Goal: Find contact information: Find contact information

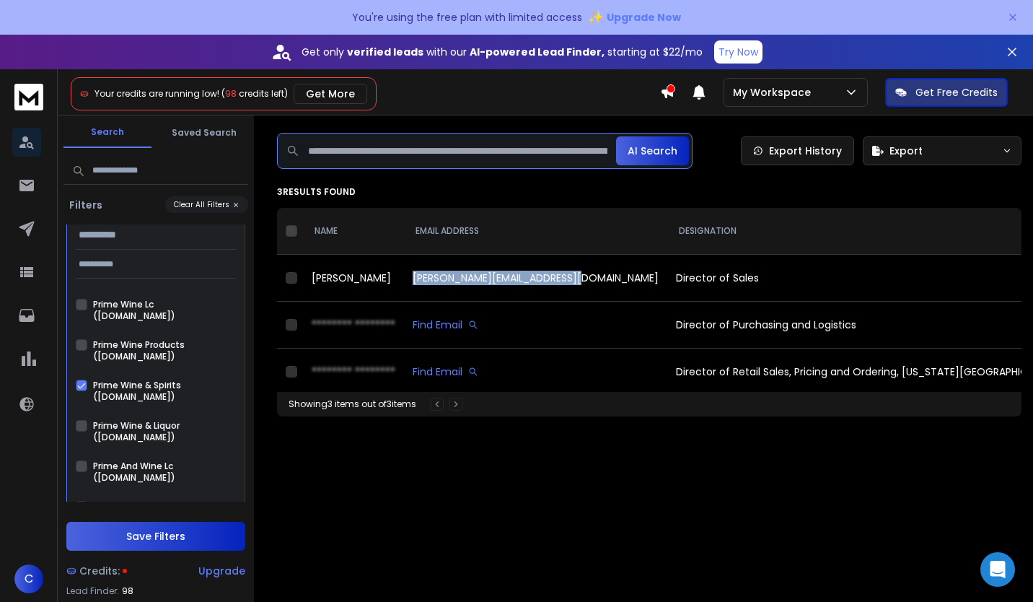
scroll to position [612, 0]
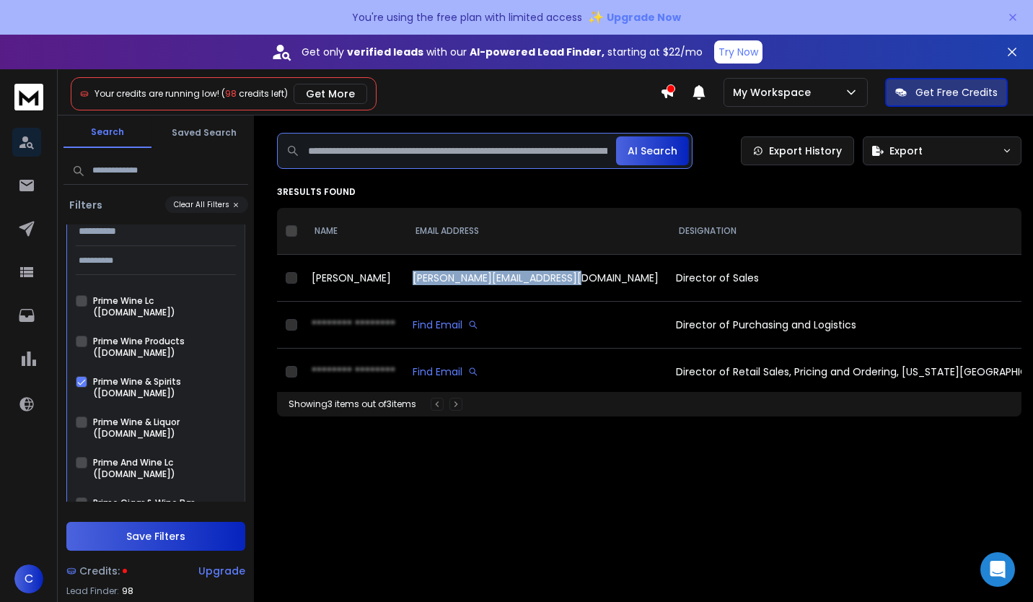
click at [87, 383] on \(primewineandspirits\ "Prime Wine & Spirits ([DOMAIN_NAME])" at bounding box center [82, 382] width 12 height 12
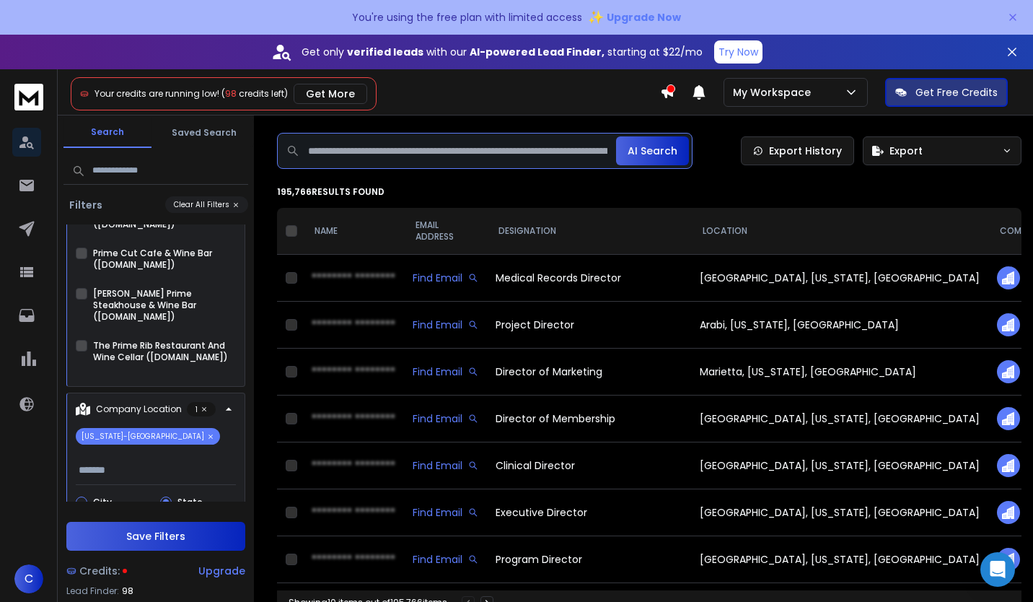
scroll to position [884, 0]
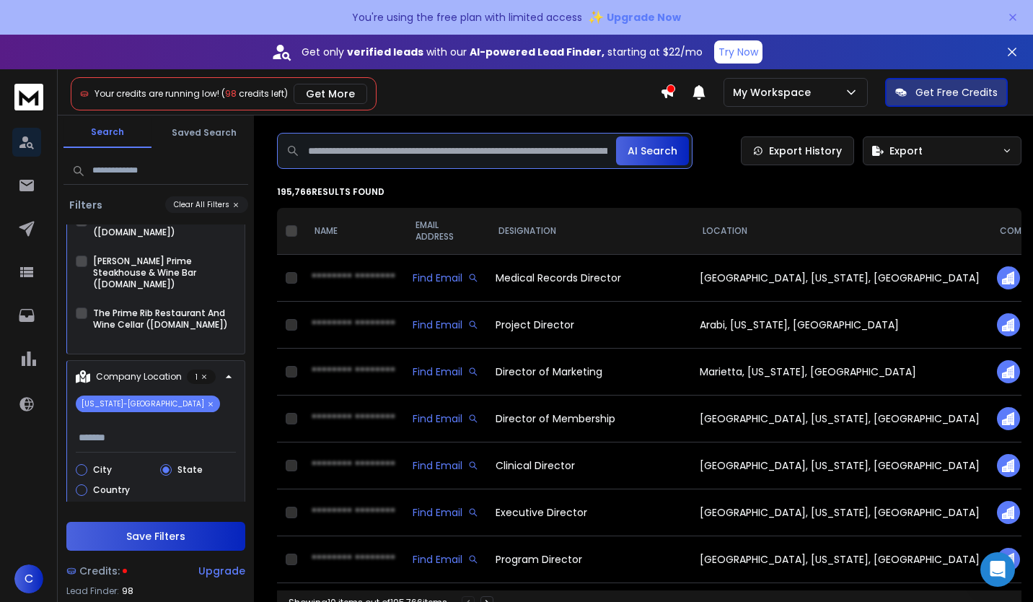
click at [207, 408] on icon at bounding box center [210, 403] width 7 height 7
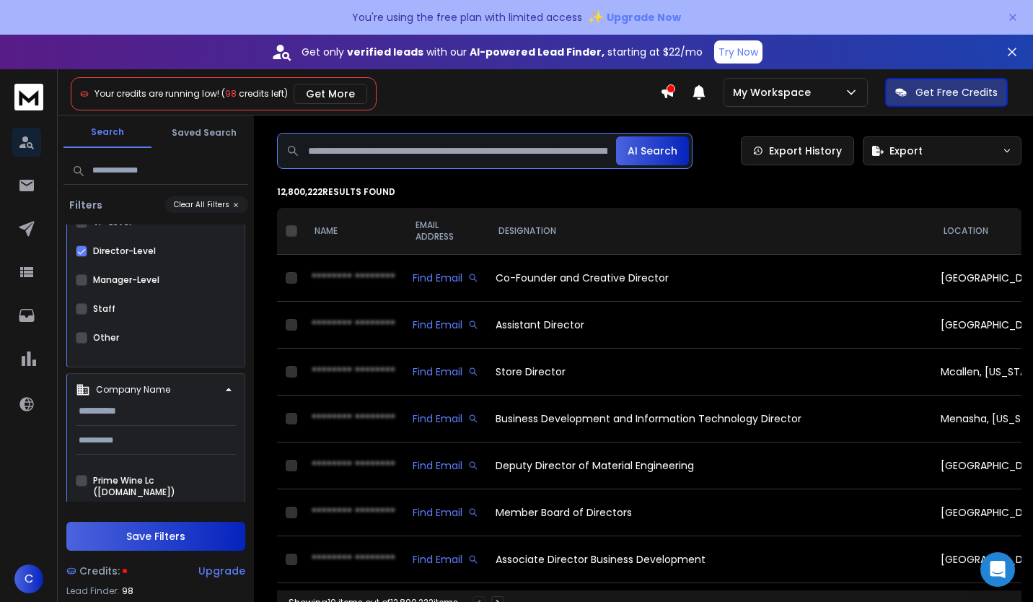
scroll to position [374, 0]
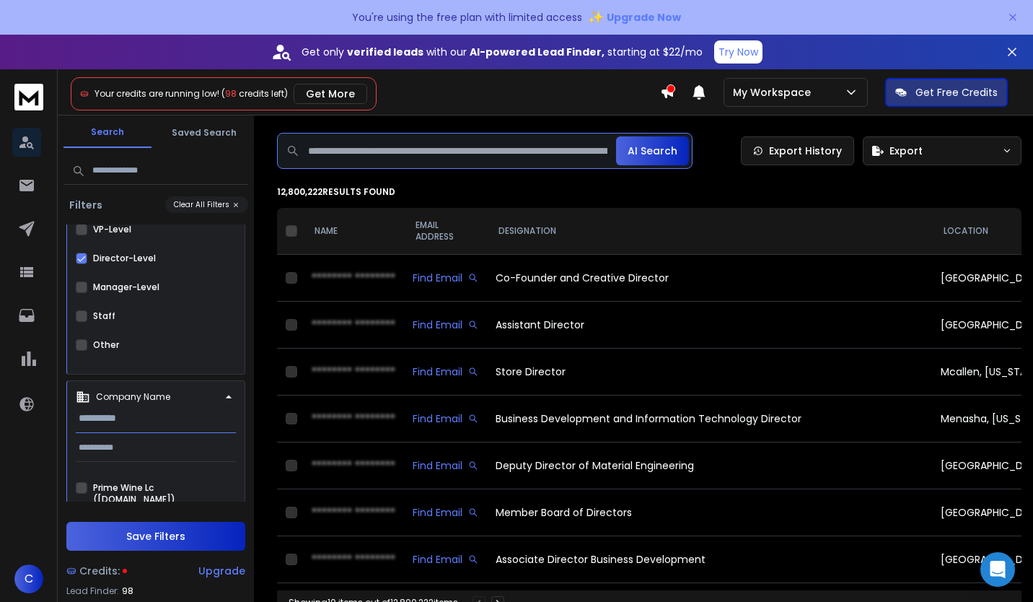
drag, startPoint x: 163, startPoint y: 416, endPoint x: 79, endPoint y: 418, distance: 83.7
click at [79, 418] on input "**********" at bounding box center [156, 418] width 160 height 29
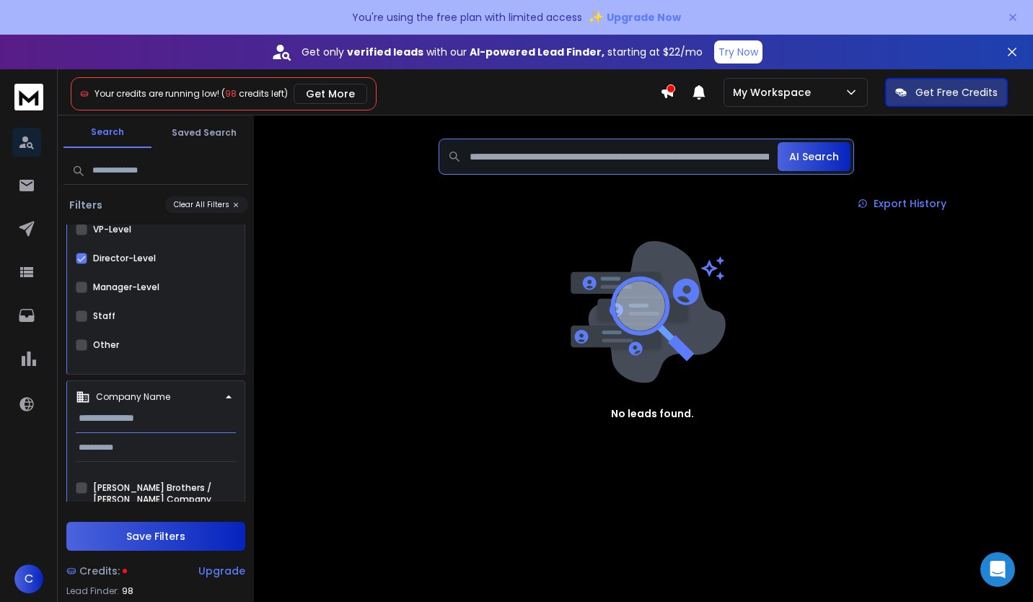
type input "**********"
click at [192, 208] on button "Clear All Filters" at bounding box center [206, 204] width 83 height 17
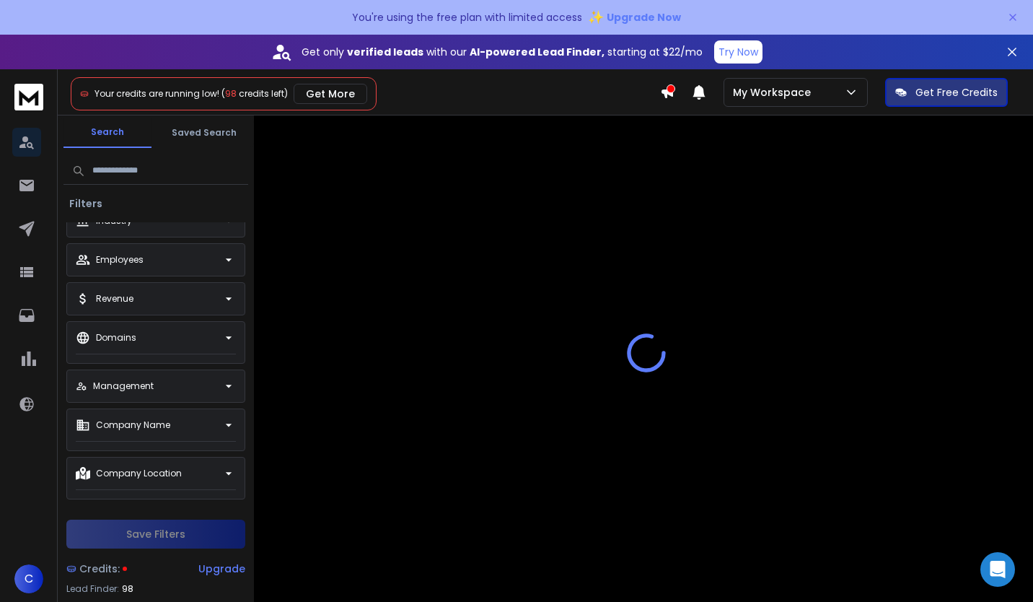
scroll to position [154, 0]
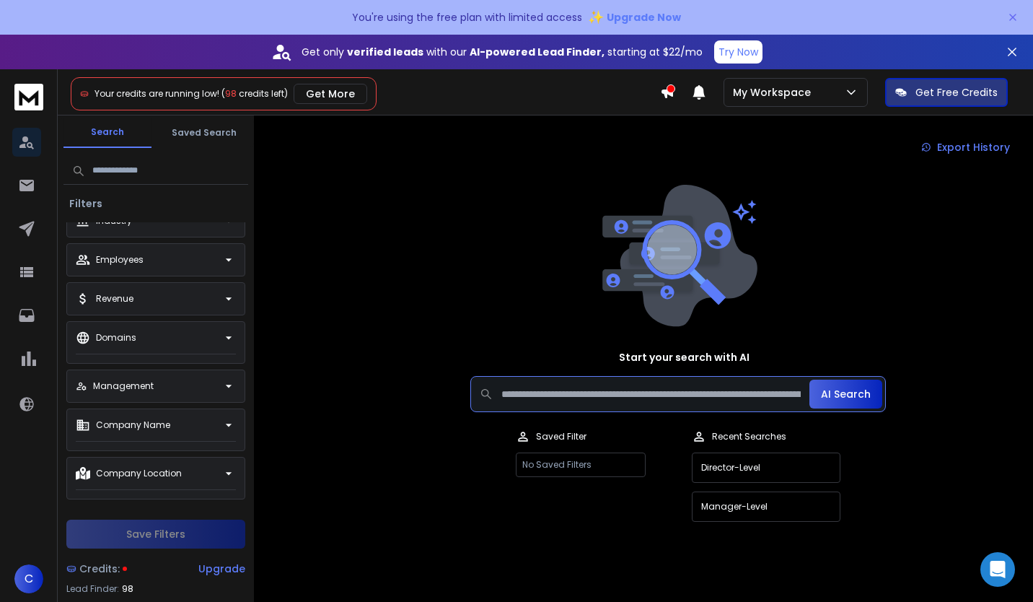
click at [172, 421] on div "Company Name" at bounding box center [156, 425] width 160 height 14
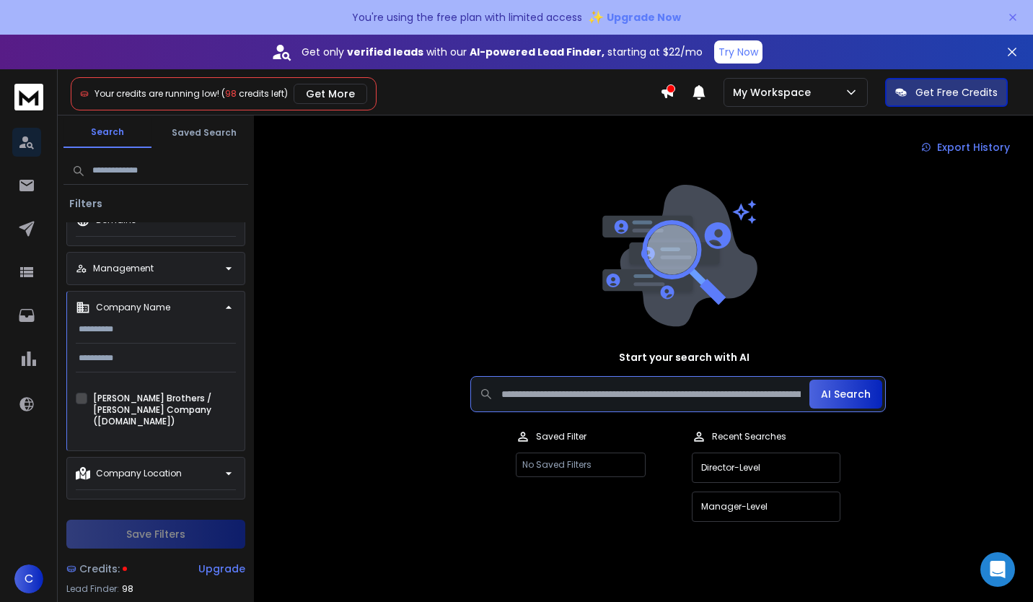
click at [76, 400] on \(lipmanbrothers\ "[PERSON_NAME] Brothers / [PERSON_NAME] Company ([DOMAIN_NAME])" at bounding box center [82, 398] width 12 height 12
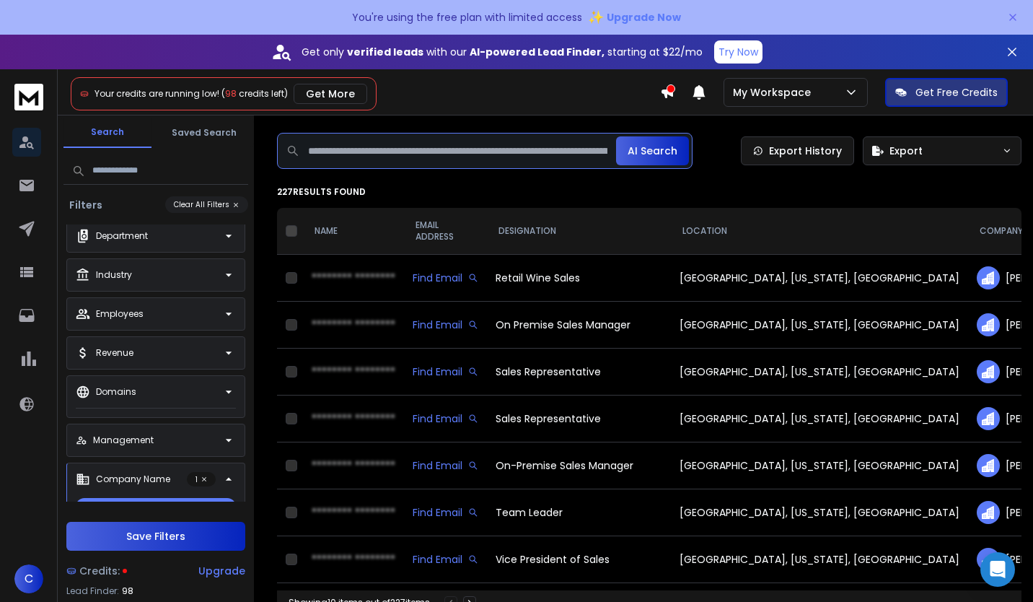
scroll to position [0, 0]
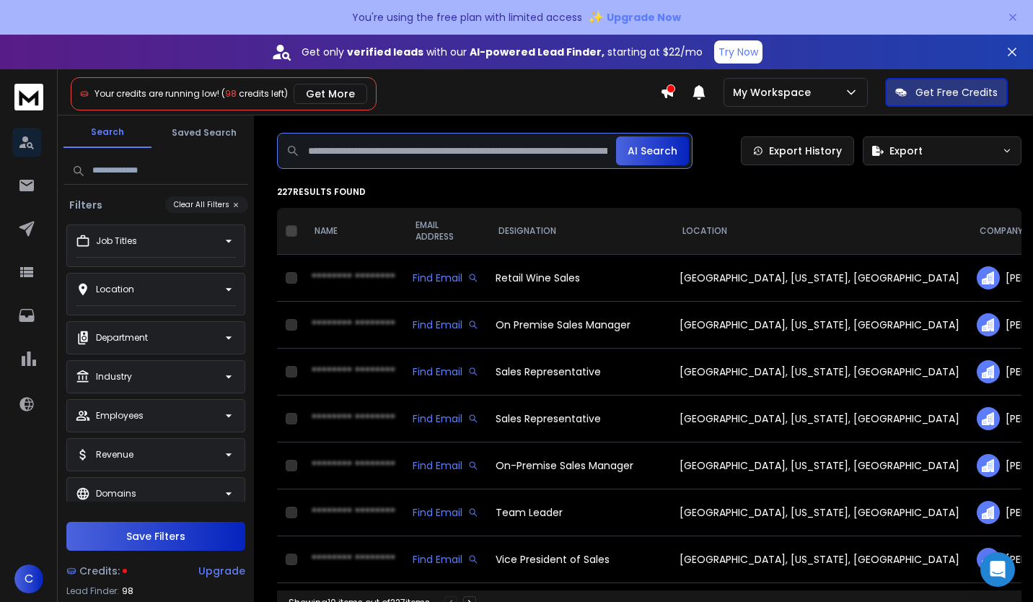
click at [190, 239] on div "Job Titles" at bounding box center [156, 241] width 160 height 14
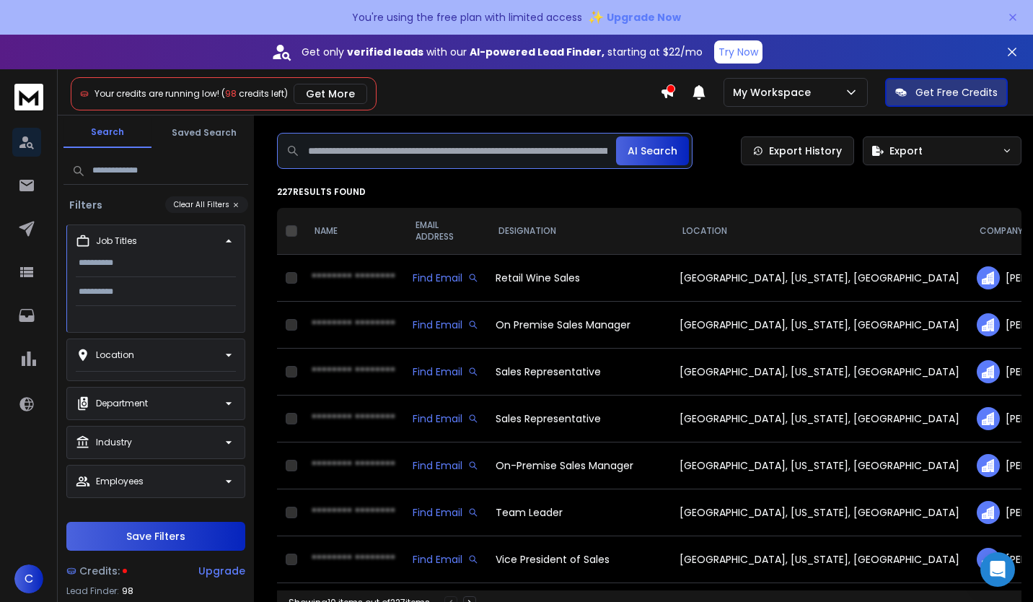
click at [190, 239] on div "Job Titles" at bounding box center [156, 241] width 160 height 14
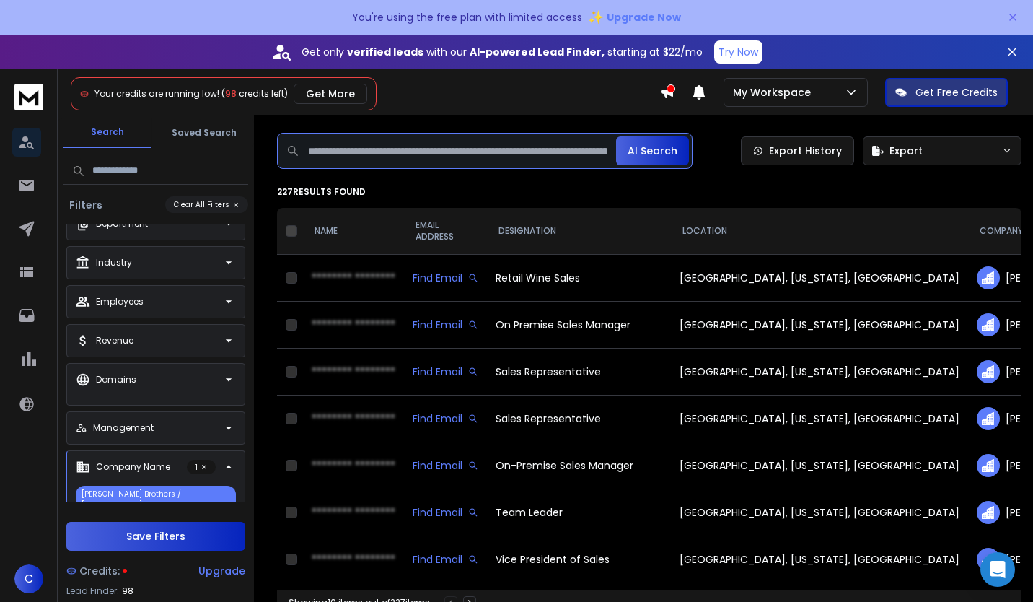
scroll to position [120, 0]
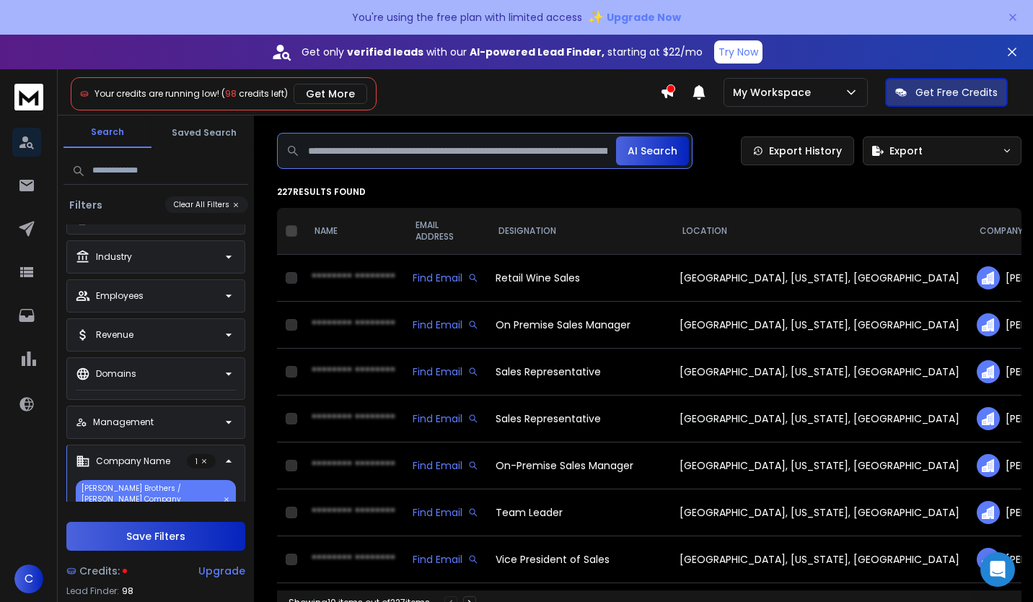
click at [166, 418] on div "Management" at bounding box center [156, 422] width 160 height 14
click at [82, 456] on button "C-Level" at bounding box center [82, 455] width 12 height 12
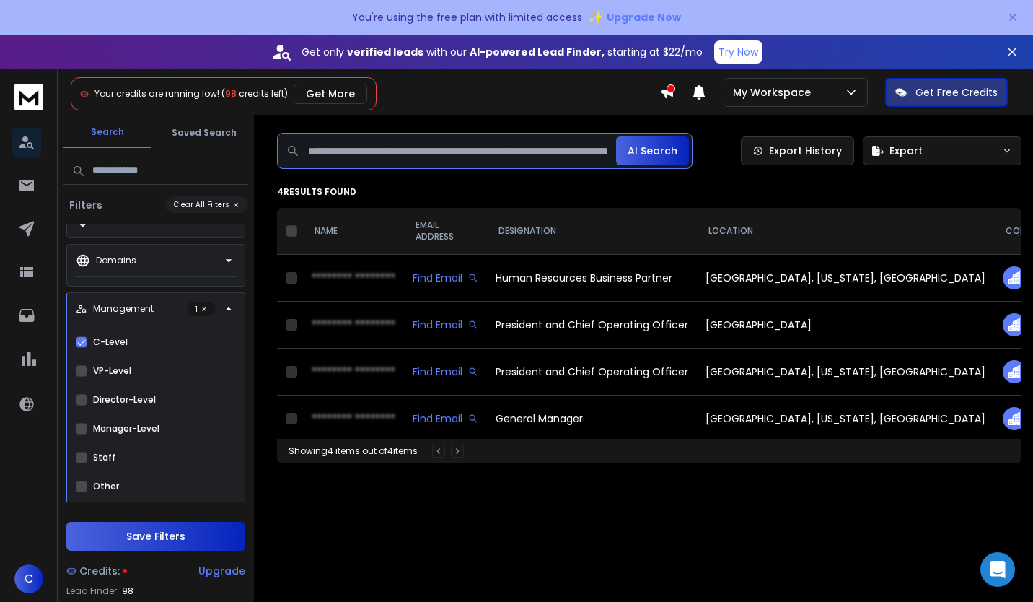
scroll to position [234, 0]
click at [87, 373] on div "VP-Level" at bounding box center [156, 370] width 160 height 12
click at [83, 364] on button "VP-Level" at bounding box center [82, 370] width 12 height 12
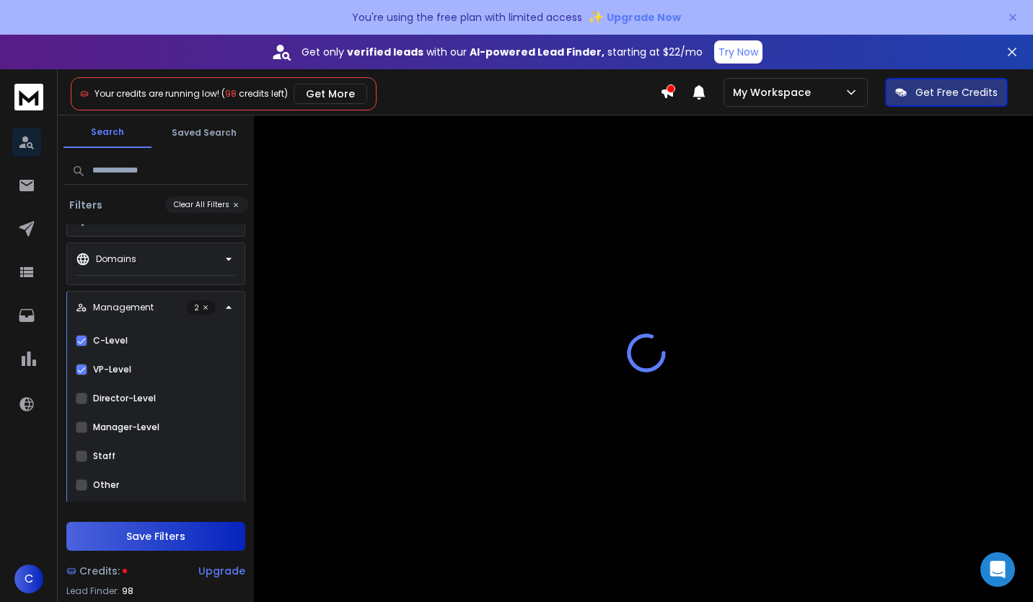
click at [83, 367] on button "VP-Level" at bounding box center [82, 370] width 12 height 12
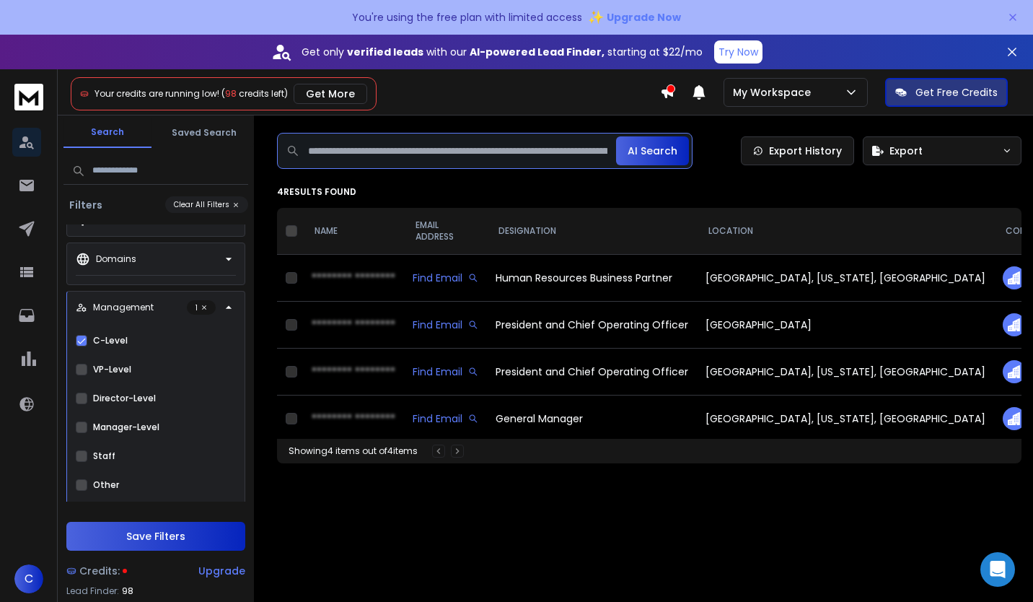
click at [83, 367] on button "VP-Level" at bounding box center [82, 370] width 12 height 12
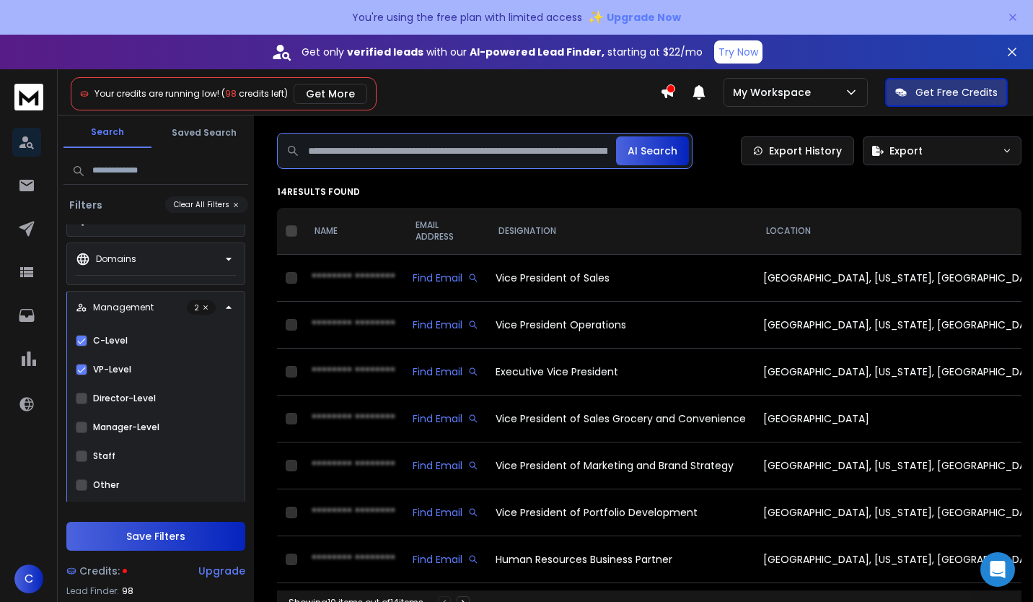
click at [81, 343] on button "C-Level" at bounding box center [82, 341] width 12 height 12
click at [383, 514] on span "******** ********" at bounding box center [354, 512] width 84 height 14
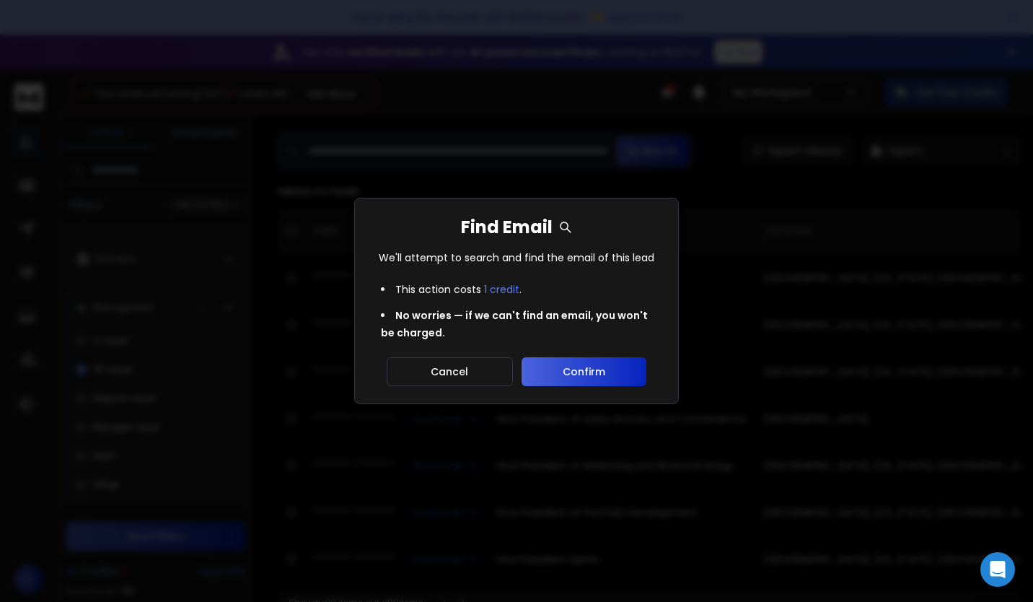
click at [584, 378] on button "Confirm" at bounding box center [584, 371] width 125 height 29
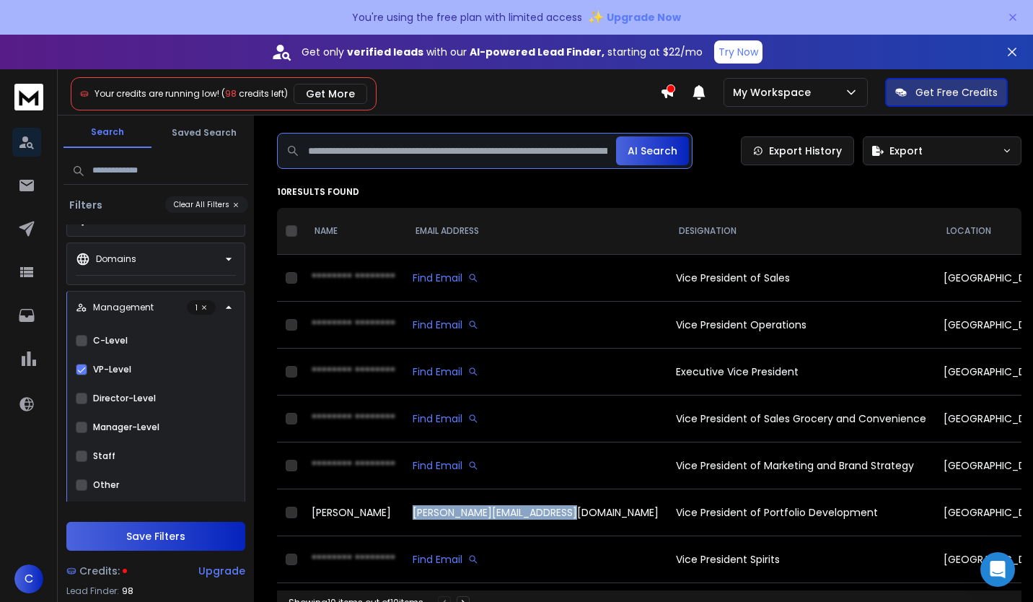
drag, startPoint x: 573, startPoint y: 512, endPoint x: 413, endPoint y: 514, distance: 160.2
click at [413, 514] on td "[PERSON_NAME][EMAIL_ADDRESS][DOMAIN_NAME]" at bounding box center [535, 512] width 263 height 47
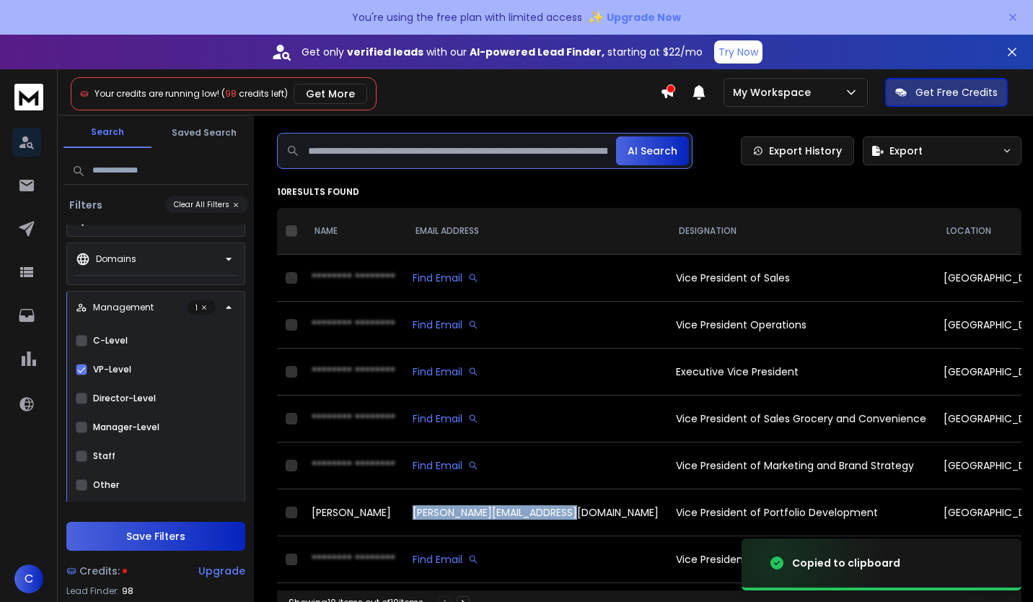
drag, startPoint x: 413, startPoint y: 514, endPoint x: 427, endPoint y: 514, distance: 14.4
copy div "[PERSON_NAME][EMAIL_ADDRESS][DOMAIN_NAME]"
